Goal: Task Accomplishment & Management: Use online tool/utility

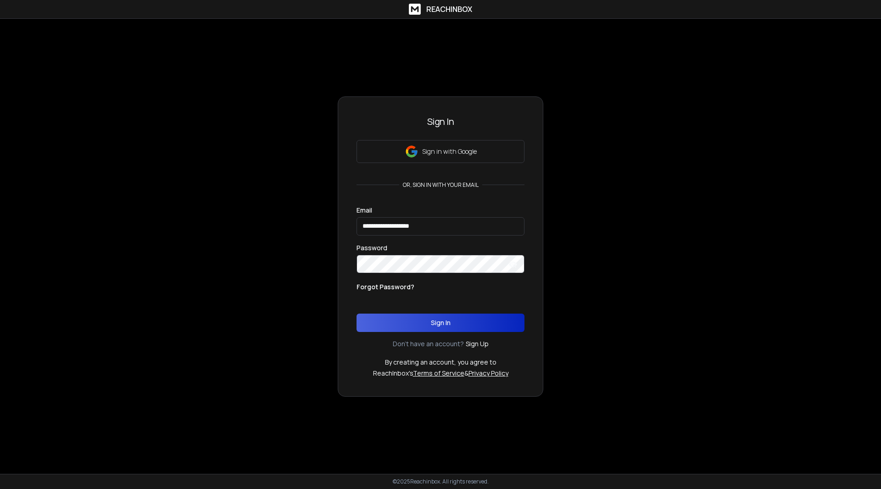
click at [379, 322] on button "Sign In" at bounding box center [440, 322] width 168 height 18
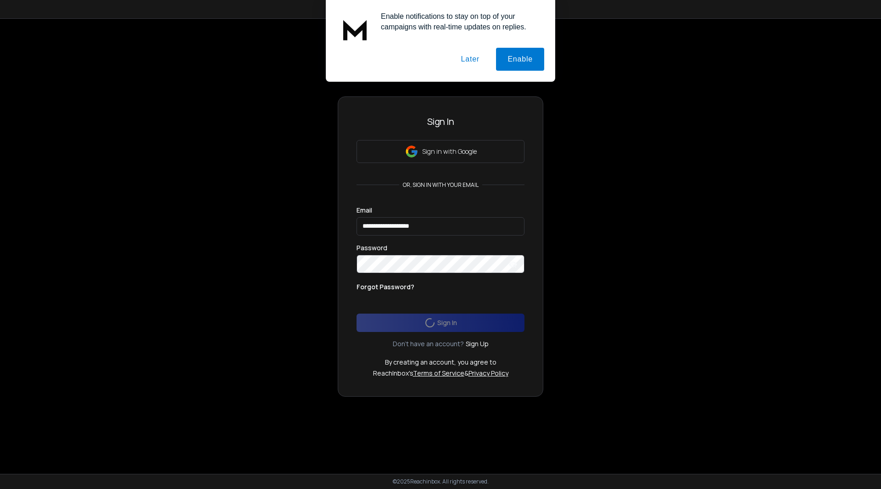
click at [473, 59] on button "Later" at bounding box center [469, 59] width 41 height 23
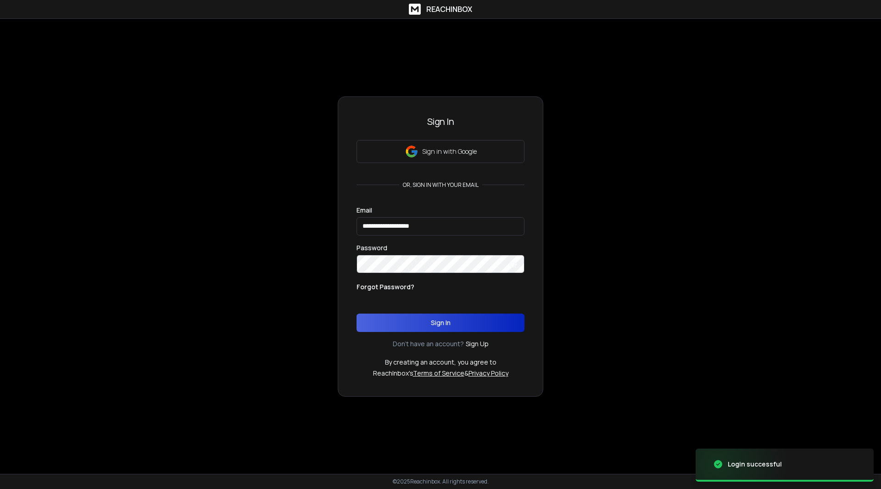
click at [663, 233] on div "**********" at bounding box center [440, 246] width 881 height 418
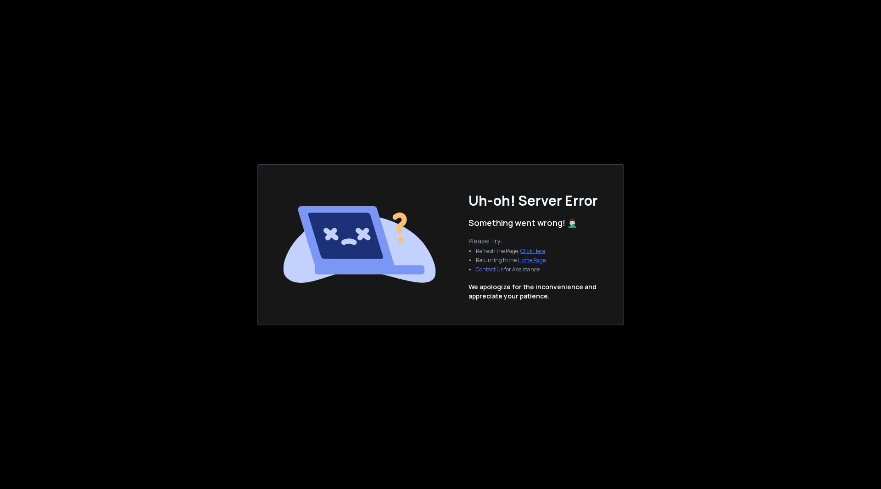
click at [551, 357] on div "Uh-oh! Server Error Something went wrong! 🤦🏻‍♂️ Please Try: Refresh the Page, C…" at bounding box center [440, 244] width 881 height 489
click at [167, 182] on div "Uh-oh! Server Error Something went wrong! 🤦🏻‍♂️ Please Try: Refresh the Page, C…" at bounding box center [440, 244] width 881 height 489
click at [155, 78] on div "Uh-oh! Server Error Something went wrong! 🤦🏻‍♂️ Please Try: Refresh the Page, C…" at bounding box center [440, 244] width 881 height 489
click at [483, 149] on div "Uh-oh! Server Error Something went wrong! 🤦🏻‍♂️ Please Try: Refresh the Page, C…" at bounding box center [440, 244] width 881 height 489
click at [376, 112] on div "Uh-oh! Server Error Something went wrong! 🤦🏻‍♂️ Please Try: Refresh the Page, C…" at bounding box center [440, 244] width 881 height 489
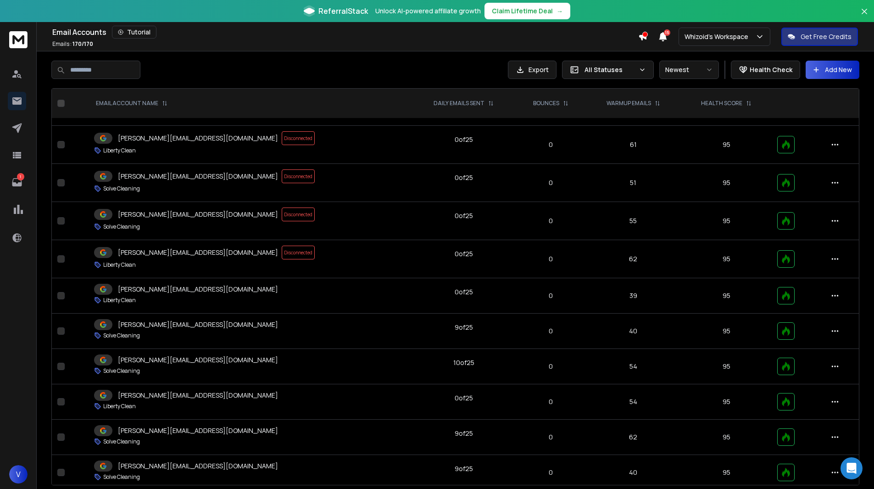
scroll to position [3231, 0]
